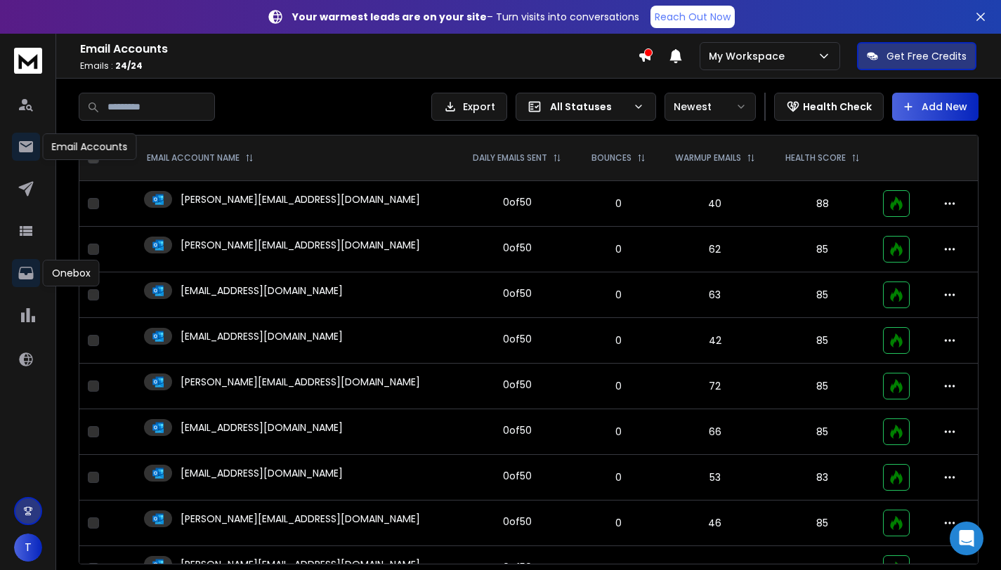
click at [15, 275] on link at bounding box center [26, 273] width 28 height 28
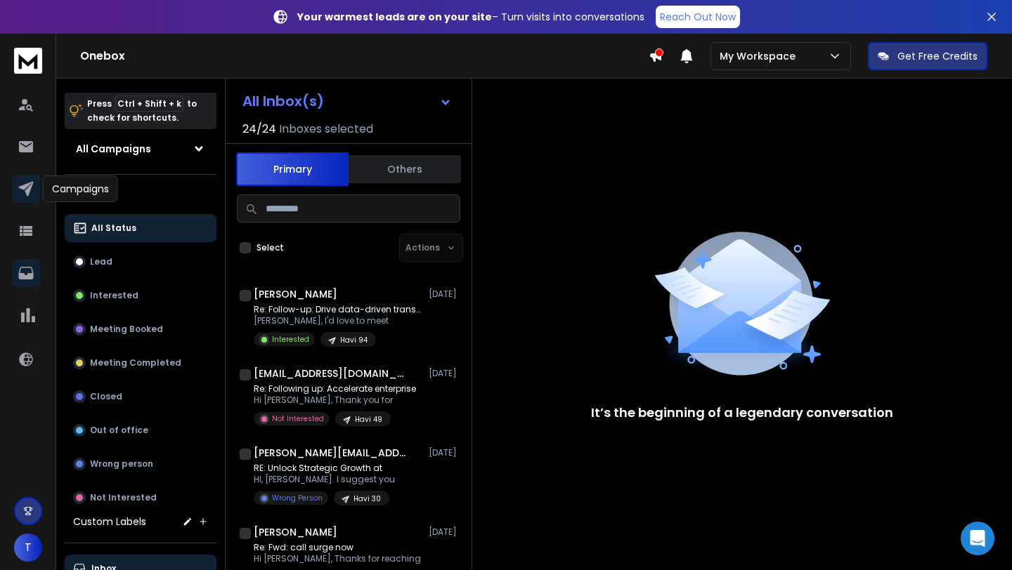
click at [26, 187] on icon at bounding box center [25, 188] width 15 height 15
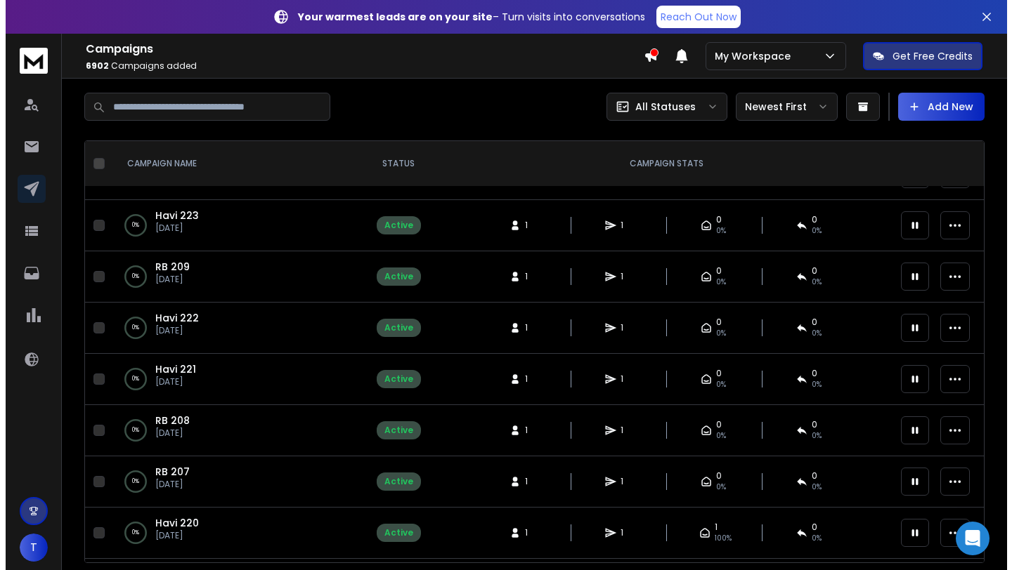
scroll to position [1423, 0]
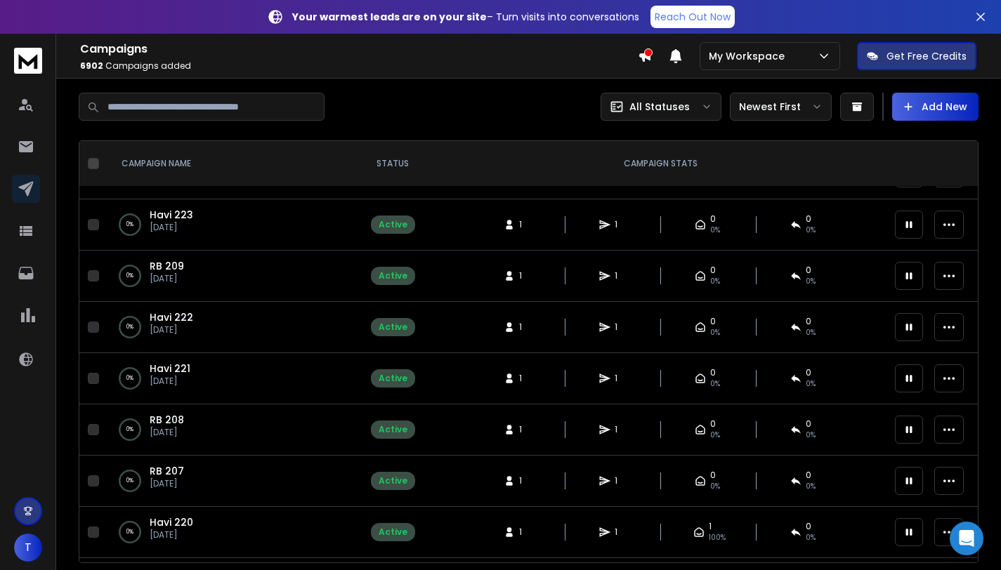
click at [180, 426] on span "RB 208" at bounding box center [167, 420] width 34 height 14
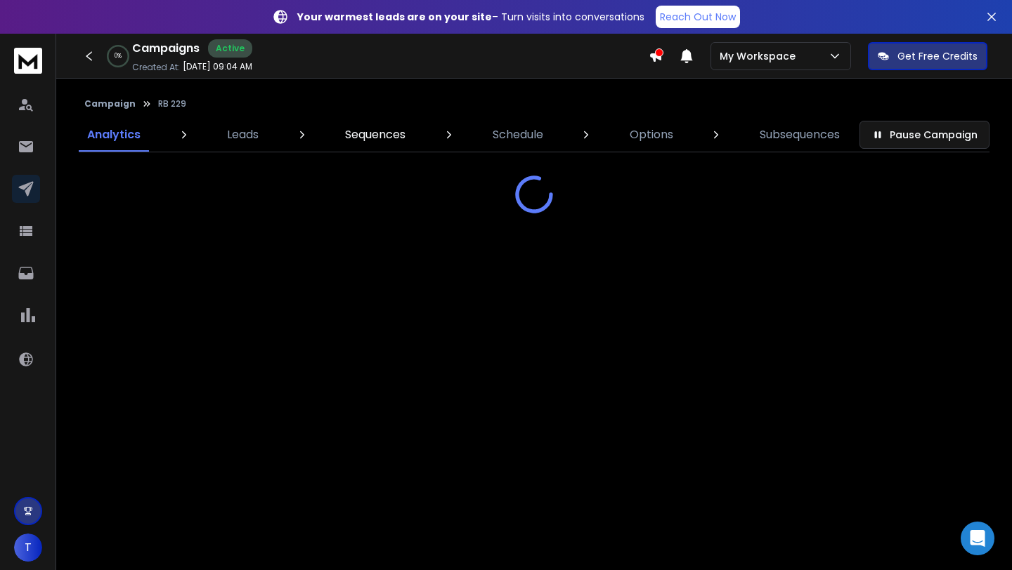
click at [377, 135] on p "Sequences" at bounding box center [375, 134] width 60 height 17
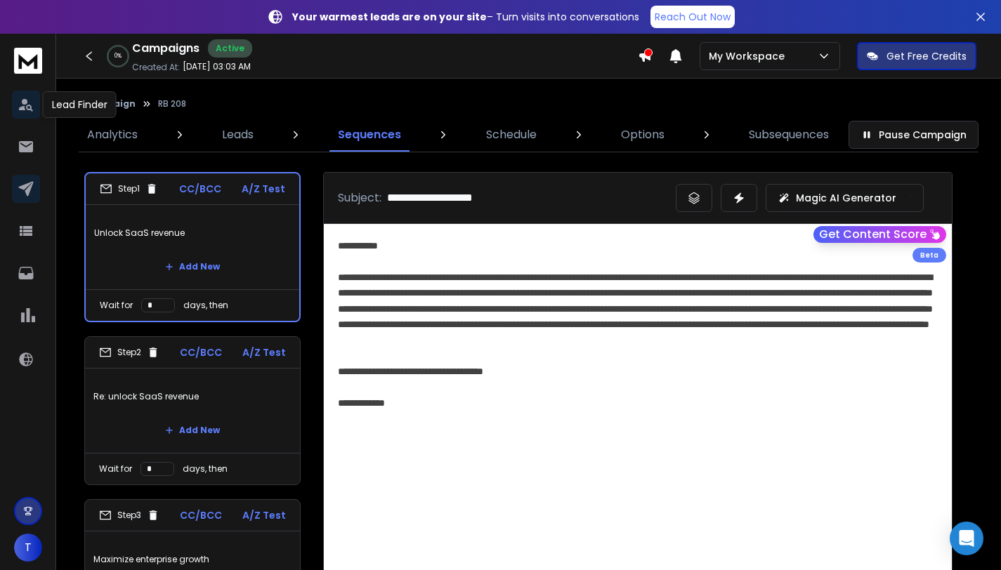
click at [37, 98] on link at bounding box center [26, 105] width 28 height 28
